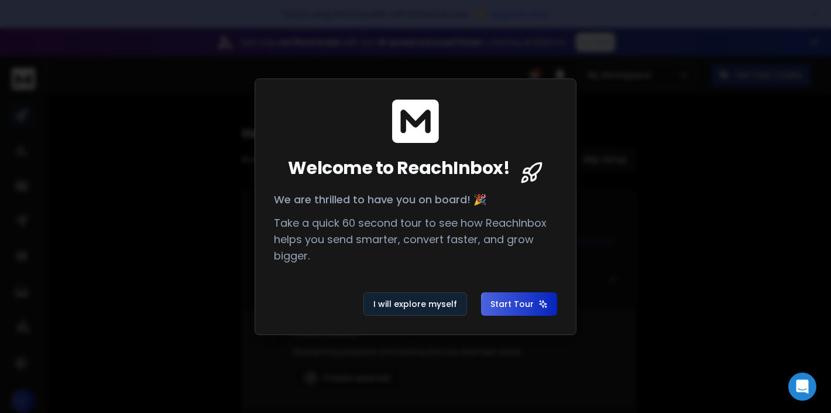
click at [454, 308] on button "I will explore myself" at bounding box center [415, 303] width 104 height 23
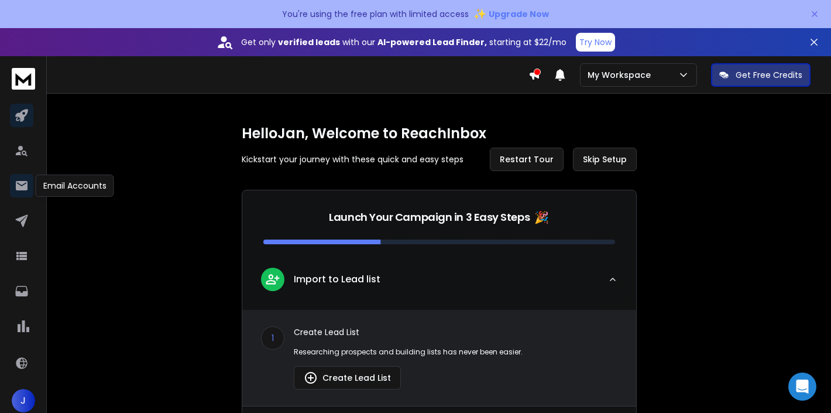
click at [11, 194] on link at bounding box center [21, 185] width 23 height 23
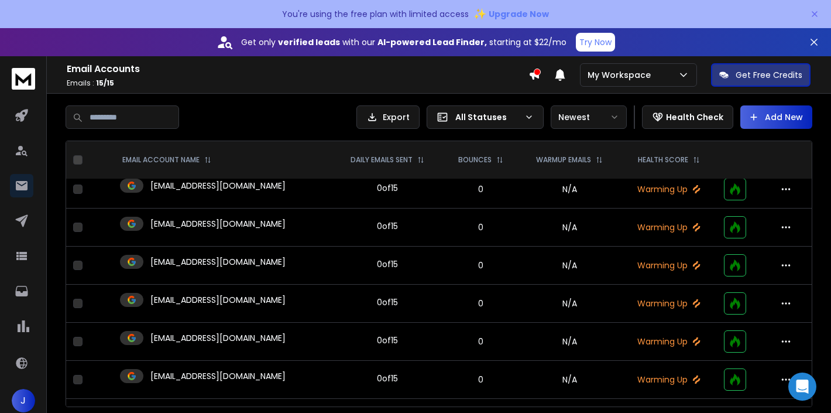
scroll to position [352, 0]
click at [0, 412] on nordpass-portal at bounding box center [0, 413] width 0 height 0
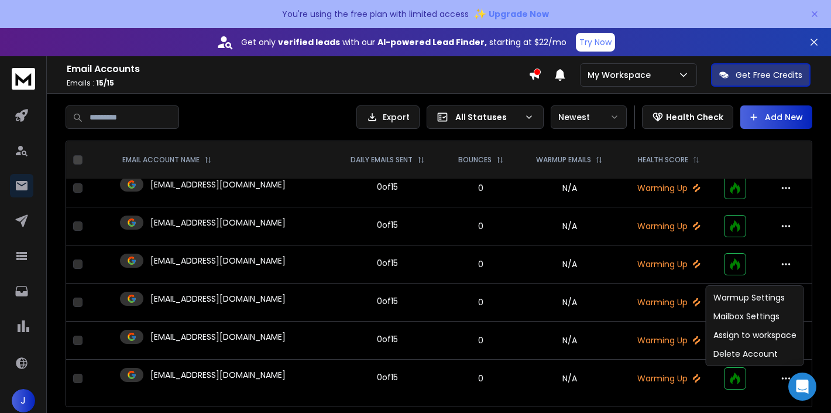
click at [784, 379] on icon at bounding box center [786, 378] width 11 height 11
click at [758, 294] on div "Warmup Settings" at bounding box center [755, 297] width 92 height 19
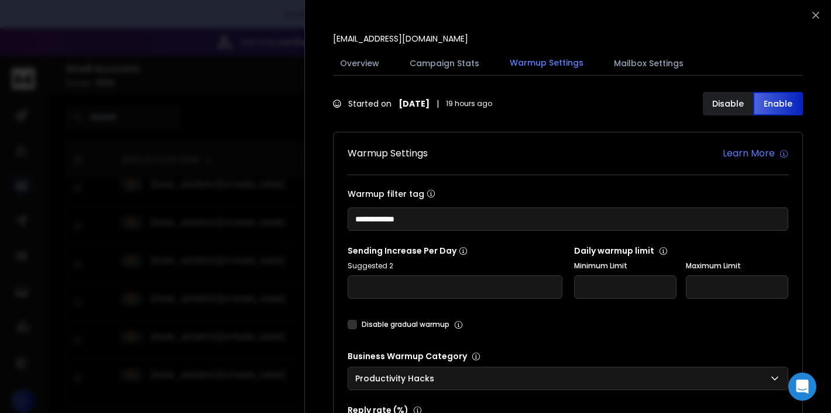
click at [455, 64] on button "Campaign Stats" at bounding box center [445, 63] width 84 height 26
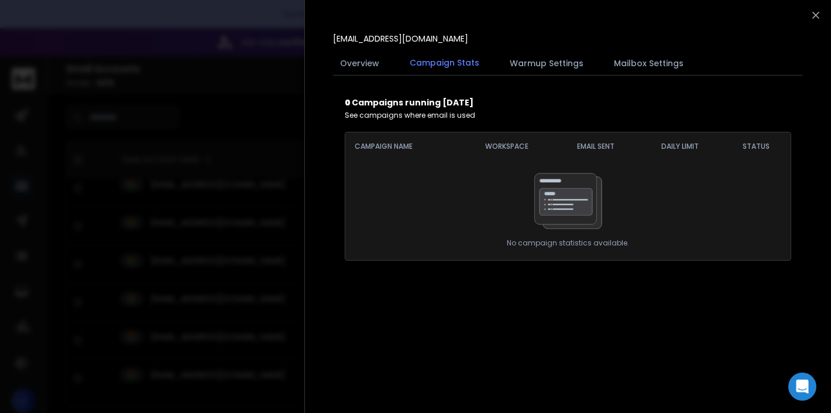
click at [368, 64] on button "Overview" at bounding box center [359, 63] width 53 height 26
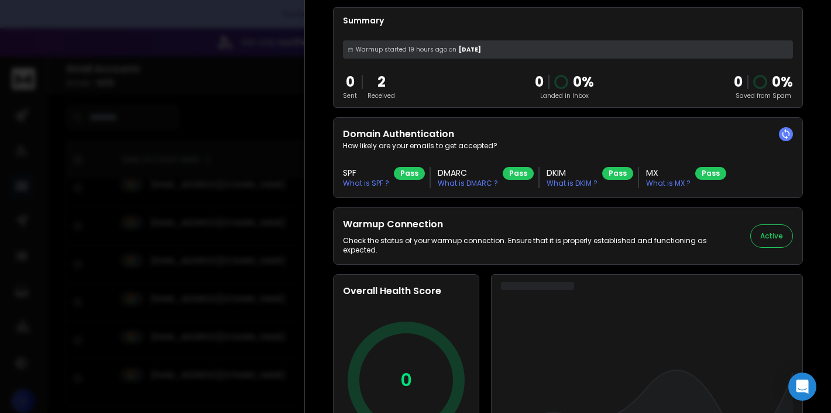
scroll to position [0, 0]
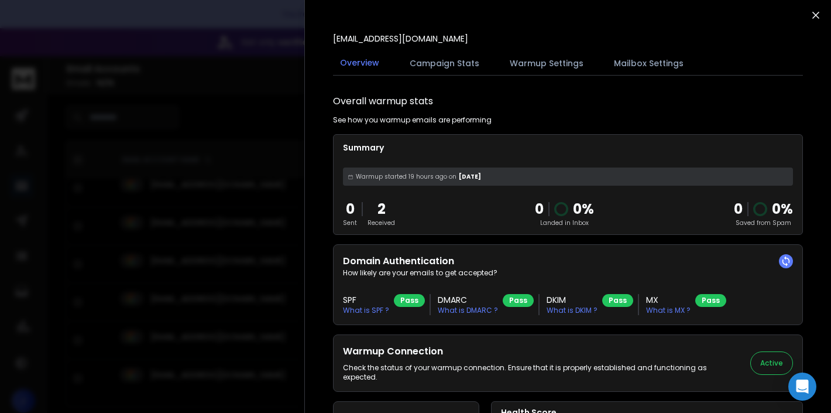
click at [810, 11] on icon "button" at bounding box center [816, 15] width 12 height 12
